Goal: Task Accomplishment & Management: Use online tool/utility

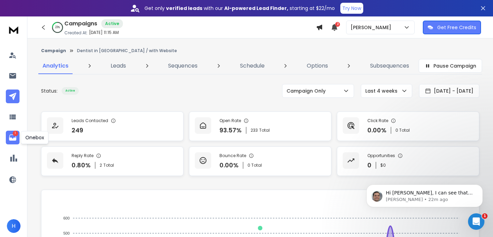
click at [12, 136] on icon at bounding box center [13, 137] width 8 height 8
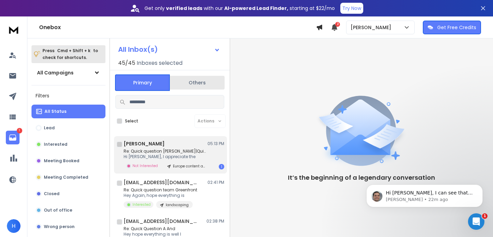
click at [199, 159] on p "Hi [PERSON_NAME], I appreciate the" at bounding box center [165, 156] width 82 height 5
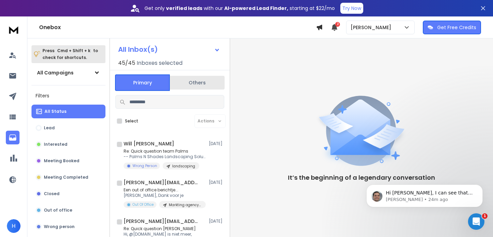
click at [481, 222] on div "Open Intercom Messenger" at bounding box center [476, 221] width 23 height 23
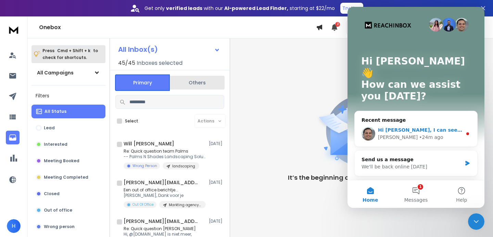
click at [414, 134] on div "Hi [PERSON_NAME], I can see that the disconnection is due to an outstanding bil…" at bounding box center [416, 133] width 123 height 25
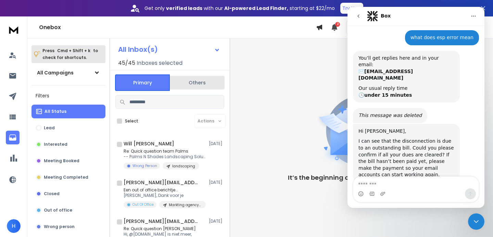
scroll to position [23, 0]
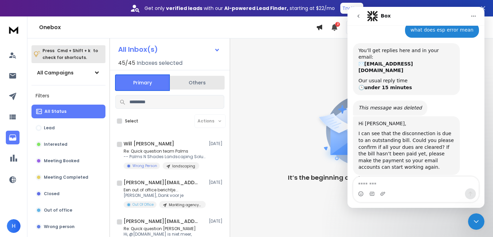
click at [397, 190] on div "Intercom messenger" at bounding box center [416, 193] width 125 height 11
click at [403, 186] on textarea "Message…" at bounding box center [416, 182] width 125 height 12
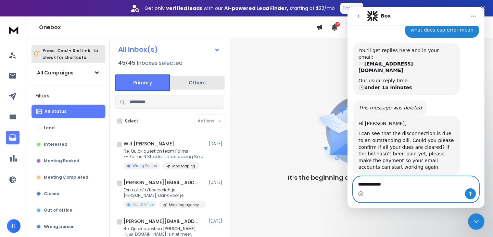
type textarea "**********"
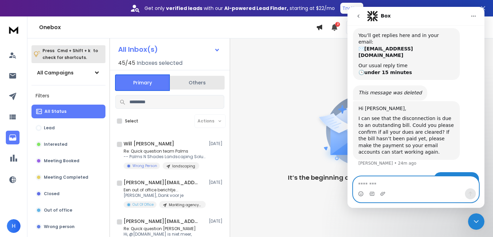
scroll to position [43, 0]
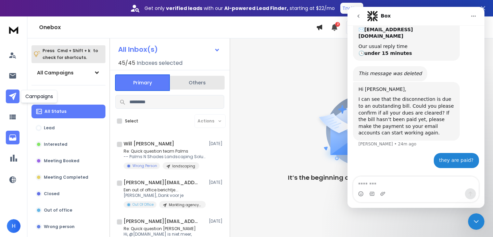
click at [14, 97] on icon at bounding box center [12, 95] width 7 height 7
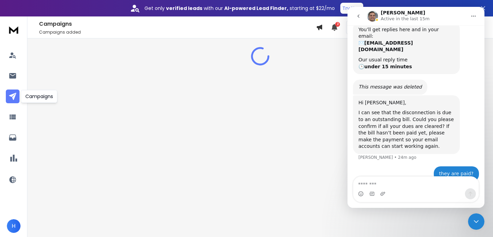
scroll to position [43, 0]
click at [12, 85] on div at bounding box center [14, 77] width 16 height 16
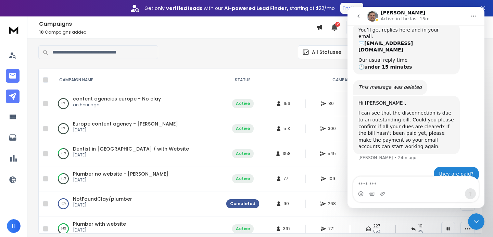
click at [12, 79] on icon at bounding box center [13, 76] width 8 height 8
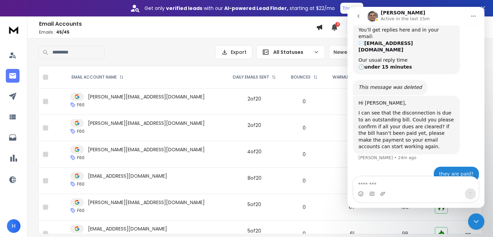
click at [469, 17] on button "Home" at bounding box center [473, 16] width 13 height 13
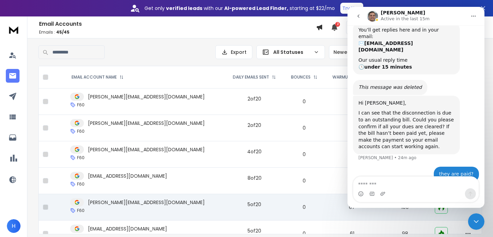
click at [465, 215] on td at bounding box center [468, 207] width 28 height 26
click at [468, 217] on td at bounding box center [468, 207] width 28 height 26
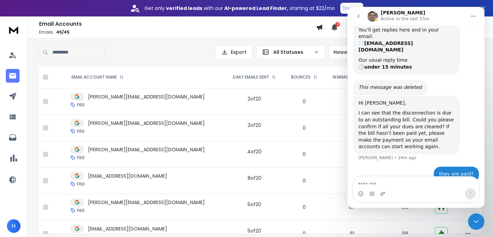
click at [470, 219] on div "Close Intercom Messenger" at bounding box center [476, 221] width 16 height 16
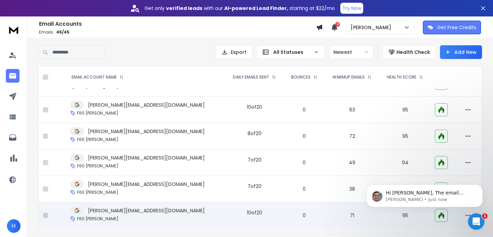
scroll to position [94, 0]
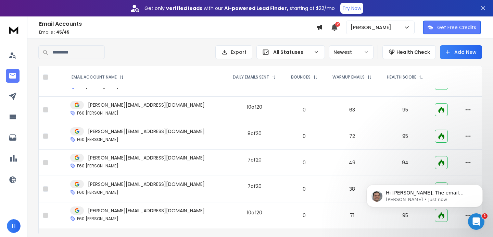
click at [473, 219] on icon "Open Intercom Messenger" at bounding box center [476, 221] width 11 height 11
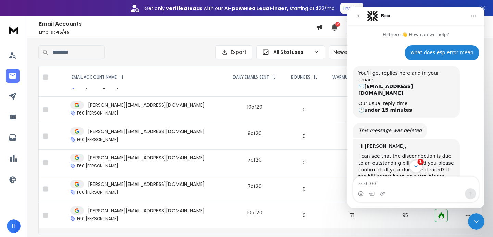
scroll to position [4, 0]
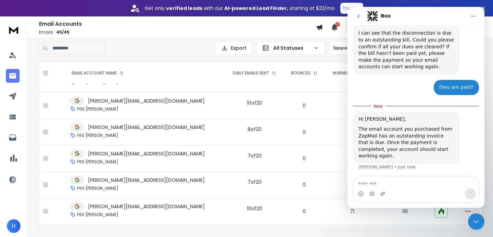
click at [401, 160] on div "Hi [PERSON_NAME], The email account you purchased from ZapMail has an outstandi…" at bounding box center [416, 145] width 126 height 67
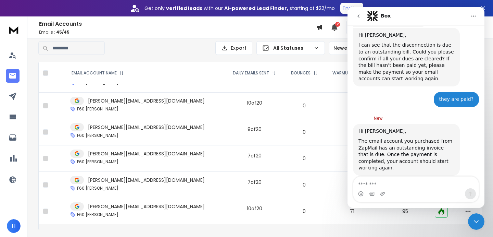
scroll to position [105, 0]
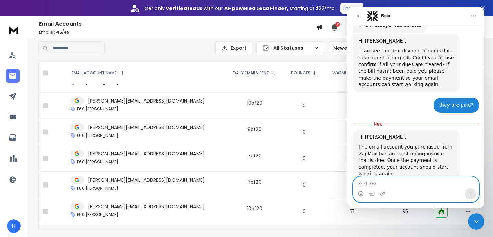
click at [392, 182] on textarea "Message…" at bounding box center [416, 182] width 125 height 12
type textarea "********"
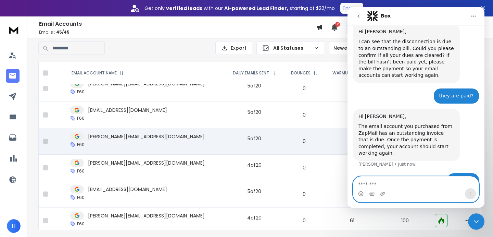
scroll to position [0, 0]
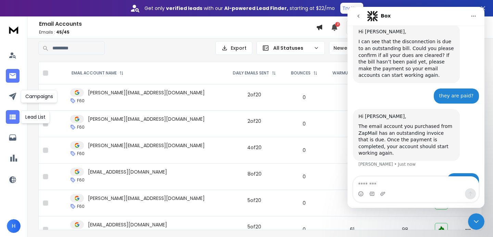
click at [14, 115] on icon at bounding box center [13, 116] width 6 height 5
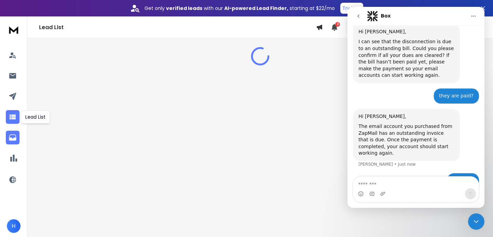
click at [11, 135] on icon at bounding box center [13, 137] width 8 height 8
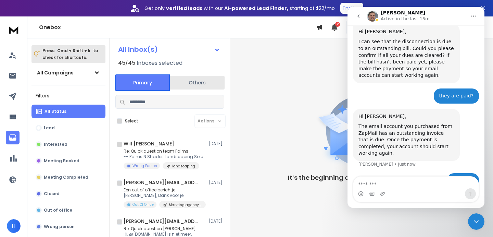
click at [357, 18] on icon "go back" at bounding box center [358, 15] width 5 height 5
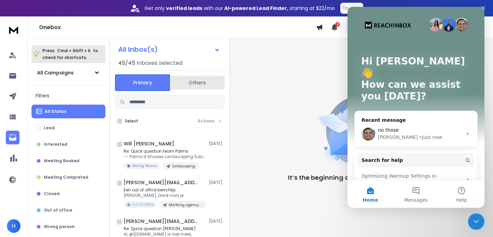
click at [476, 224] on icon "Close Intercom Messenger" at bounding box center [476, 221] width 8 height 8
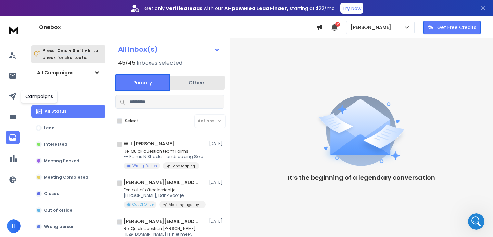
click at [5, 95] on div "H" at bounding box center [13, 127] width 27 height 223
click at [9, 95] on icon at bounding box center [13, 96] width 8 height 8
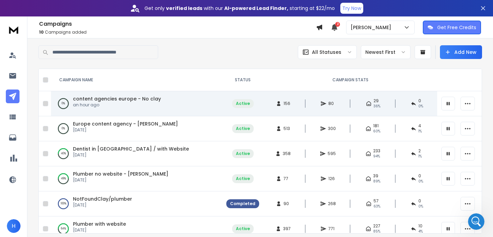
click at [140, 106] on p "an hour ago" at bounding box center [117, 104] width 88 height 5
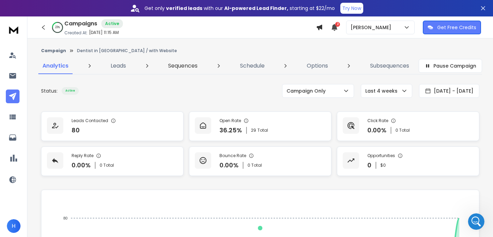
click at [189, 70] on link "Sequences" at bounding box center [183, 66] width 38 height 16
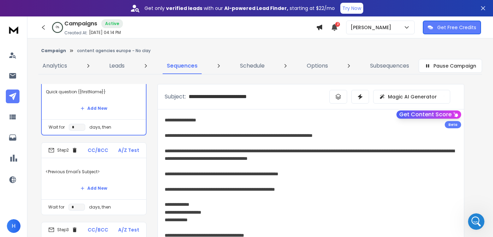
scroll to position [35, 0]
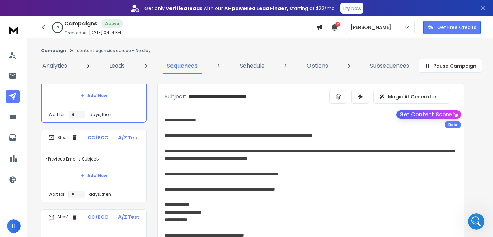
click at [118, 160] on p "<Previous Email's Subject>" at bounding box center [94, 158] width 97 height 19
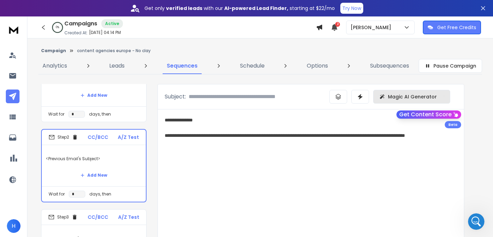
click at [420, 101] on button "Magic AI Generator" at bounding box center [411, 97] width 77 height 14
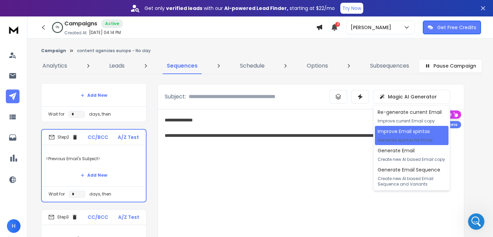
click at [411, 131] on h1 "Improve Email spintax" at bounding box center [405, 131] width 55 height 7
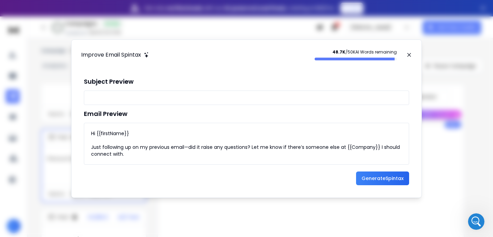
click at [382, 180] on button "Generate Spintax" at bounding box center [382, 178] width 53 height 14
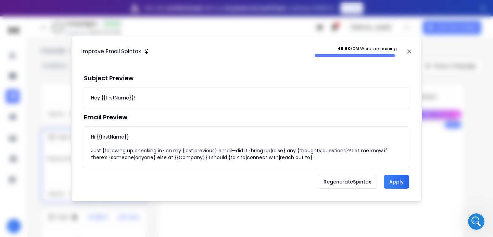
click at [388, 179] on button "Apply" at bounding box center [396, 182] width 25 height 14
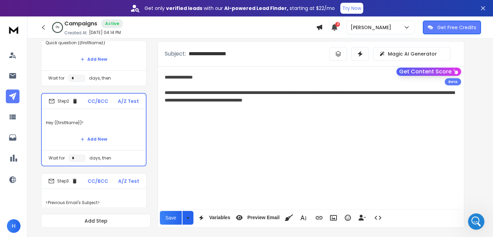
scroll to position [0, 0]
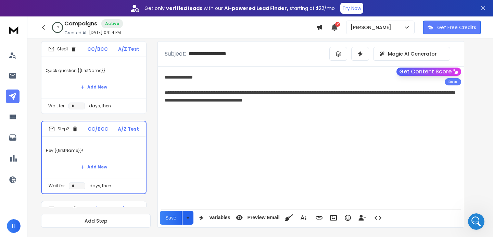
click at [132, 74] on p "Quick question {{firstName}}" at bounding box center [94, 70] width 97 height 19
type input "**********"
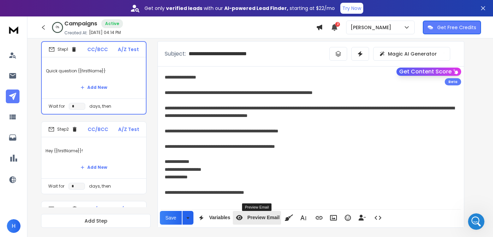
click at [250, 222] on div "Preview Email" at bounding box center [257, 217] width 48 height 11
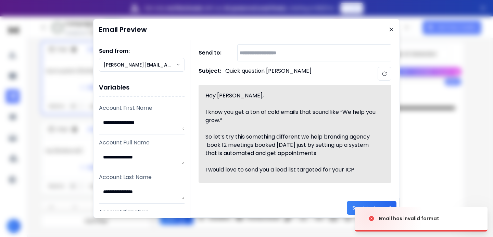
click at [257, 56] on input at bounding box center [314, 53] width 149 height 12
type input "**********"
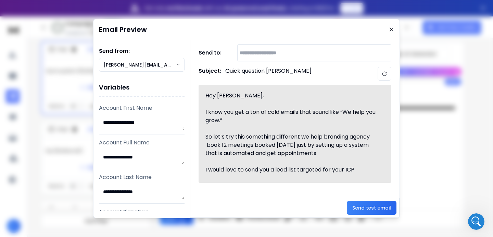
click at [366, 202] on button "Send test email" at bounding box center [372, 208] width 50 height 14
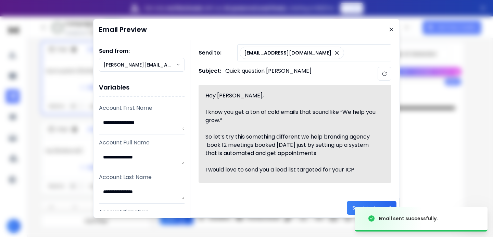
click at [378, 51] on input at bounding box center [421, 53] width 149 height 12
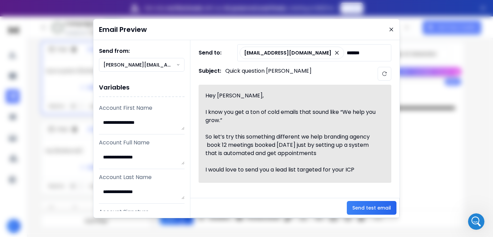
type input "*******"
click at [361, 210] on button "Send test email" at bounding box center [372, 208] width 50 height 14
click at [334, 52] on icon at bounding box center [336, 52] width 5 height 5
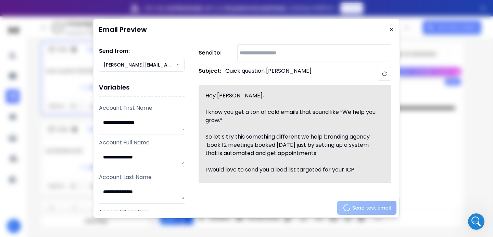
click at [306, 52] on input at bounding box center [314, 53] width 149 height 12
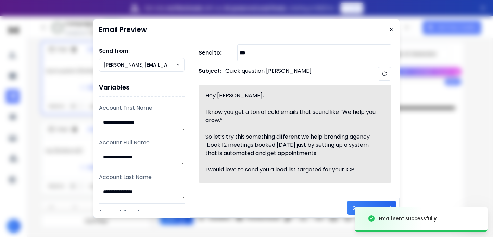
type input "**********"
click at [325, 74] on div "Subject: Quick question [PERSON_NAME]" at bounding box center [286, 74] width 175 height 14
click at [354, 201] on button "Send test email" at bounding box center [372, 208] width 50 height 14
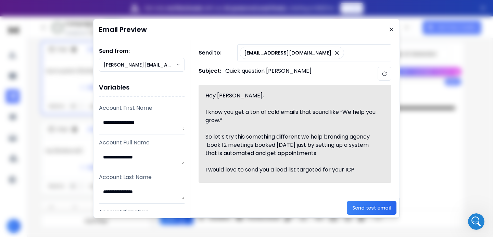
click at [319, 60] on div "[EMAIL_ADDRESS][DOMAIN_NAME]" at bounding box center [314, 52] width 154 height 17
click at [319, 58] on div "[EMAIL_ADDRESS][DOMAIN_NAME]" at bounding box center [292, 53] width 104 height 12
click at [319, 57] on div "[EMAIL_ADDRESS][DOMAIN_NAME]" at bounding box center [292, 53] width 104 height 12
click at [335, 53] on icon at bounding box center [337, 53] width 4 height 4
click at [320, 53] on input at bounding box center [314, 53] width 149 height 12
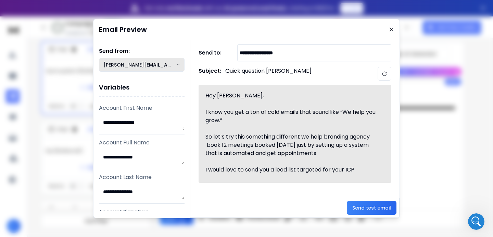
type input "**********"
click at [160, 70] on button "[PERSON_NAME][EMAIL_ADDRESS][DOMAIN_NAME]" at bounding box center [142, 65] width 86 height 14
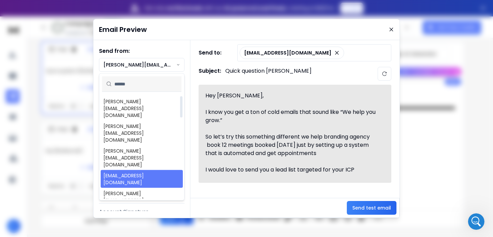
click at [152, 170] on div "[EMAIL_ADDRESS][DOMAIN_NAME]" at bounding box center [142, 179] width 82 height 18
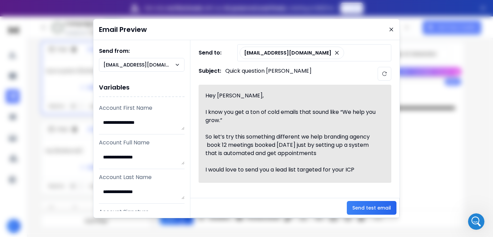
click at [347, 57] on input at bounding box center [421, 53] width 149 height 12
click at [154, 67] on p "[EMAIL_ADDRESS][DOMAIN_NAME]" at bounding box center [138, 64] width 71 height 7
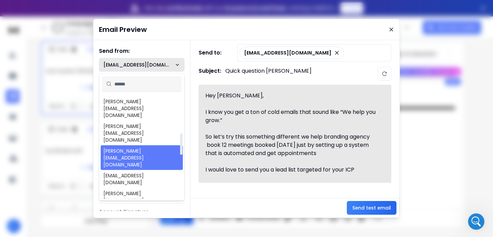
scroll to position [364, 0]
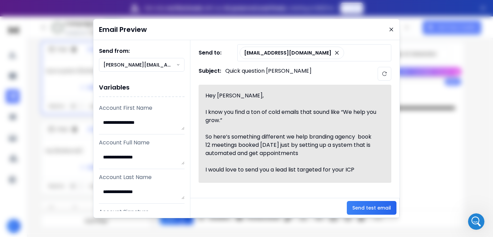
click at [373, 217] on div "Send test email" at bounding box center [294, 208] width 209 height 20
click at [369, 210] on button "Send test email" at bounding box center [372, 208] width 50 height 14
